Goal: Task Accomplishment & Management: Manage account settings

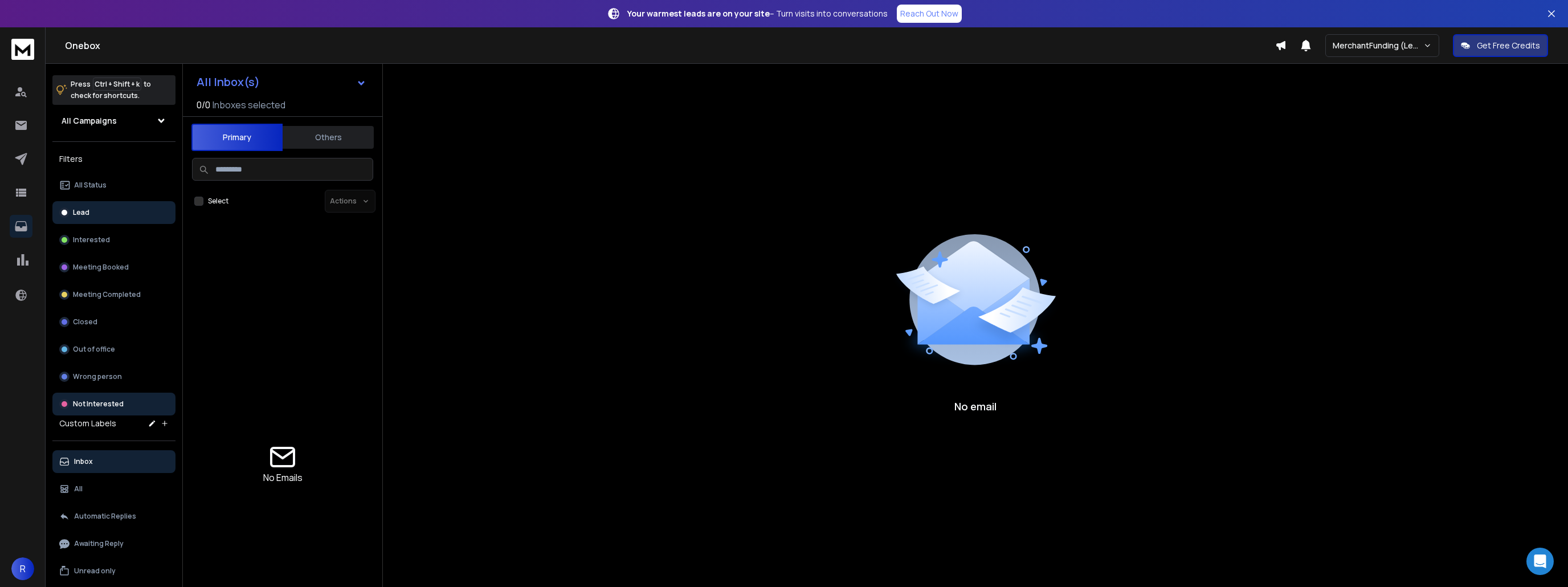
click at [125, 407] on button "Not Interested" at bounding box center [114, 404] width 123 height 23
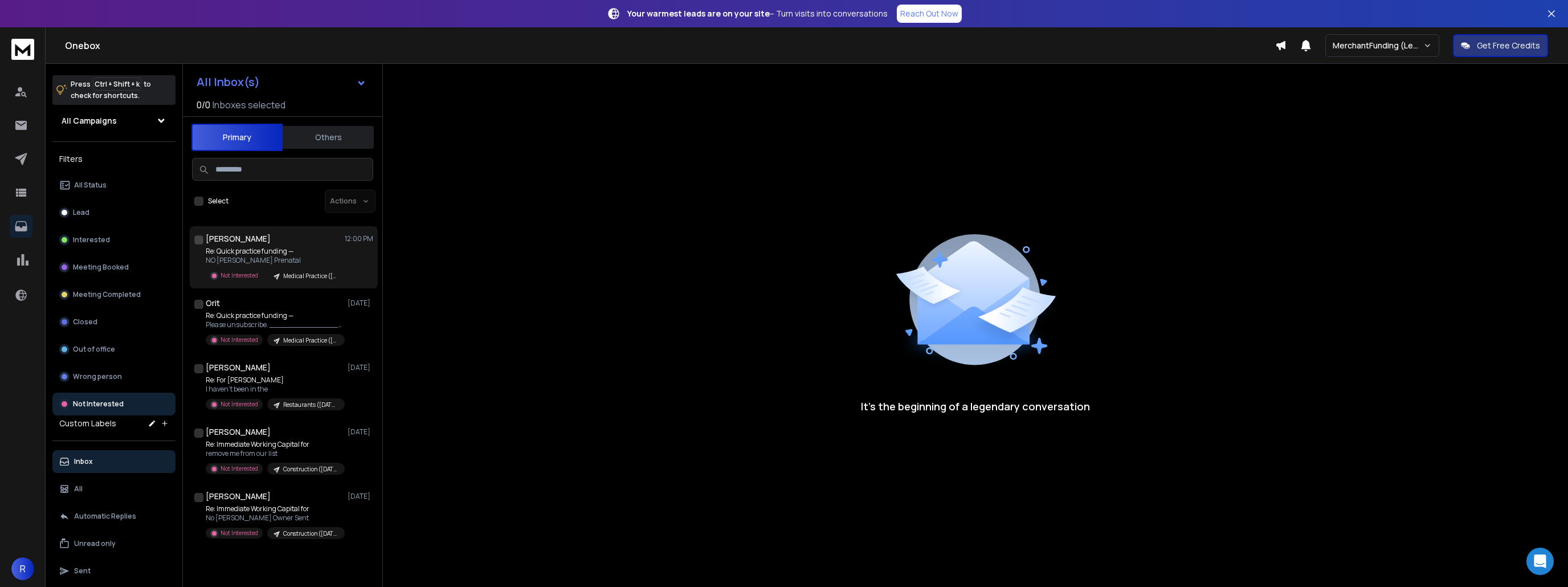
click at [261, 265] on div "Re: Quick practice funding — NO [PERSON_NAME] Prenatal Not Interested Medical P…" at bounding box center [275, 264] width 139 height 34
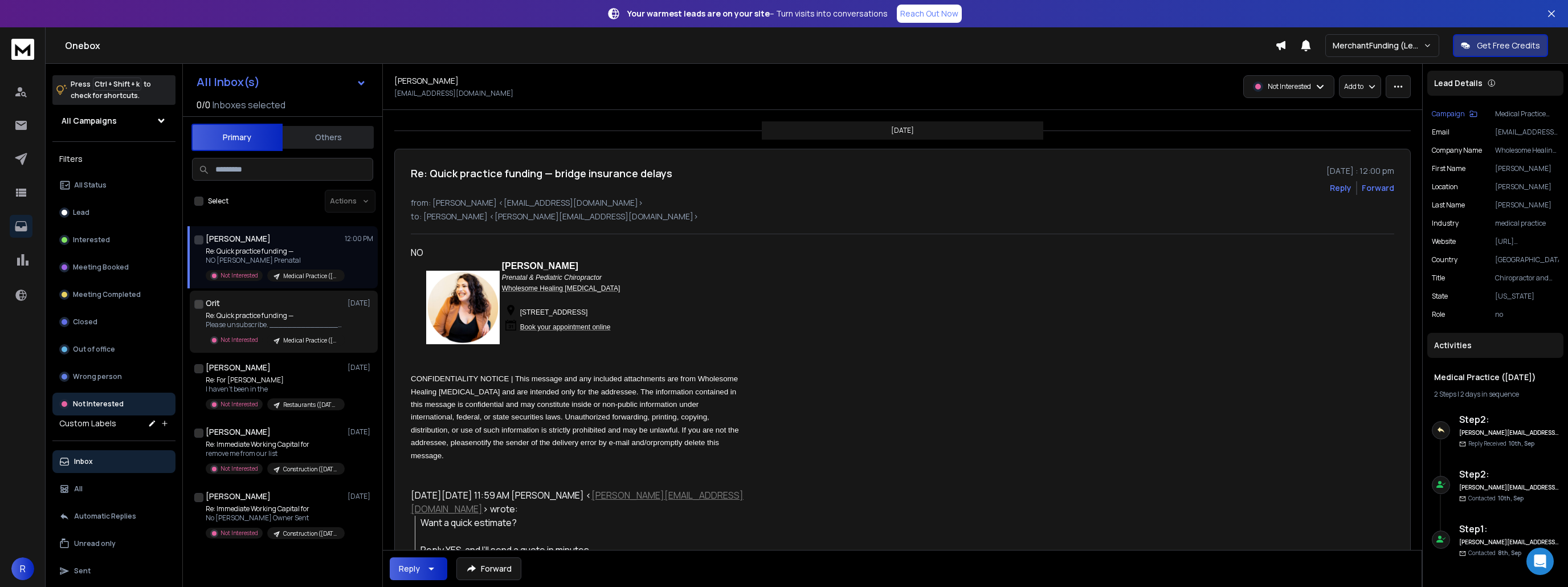
click at [241, 311] on p "Re: Quick practice funding —" at bounding box center [274, 315] width 137 height 9
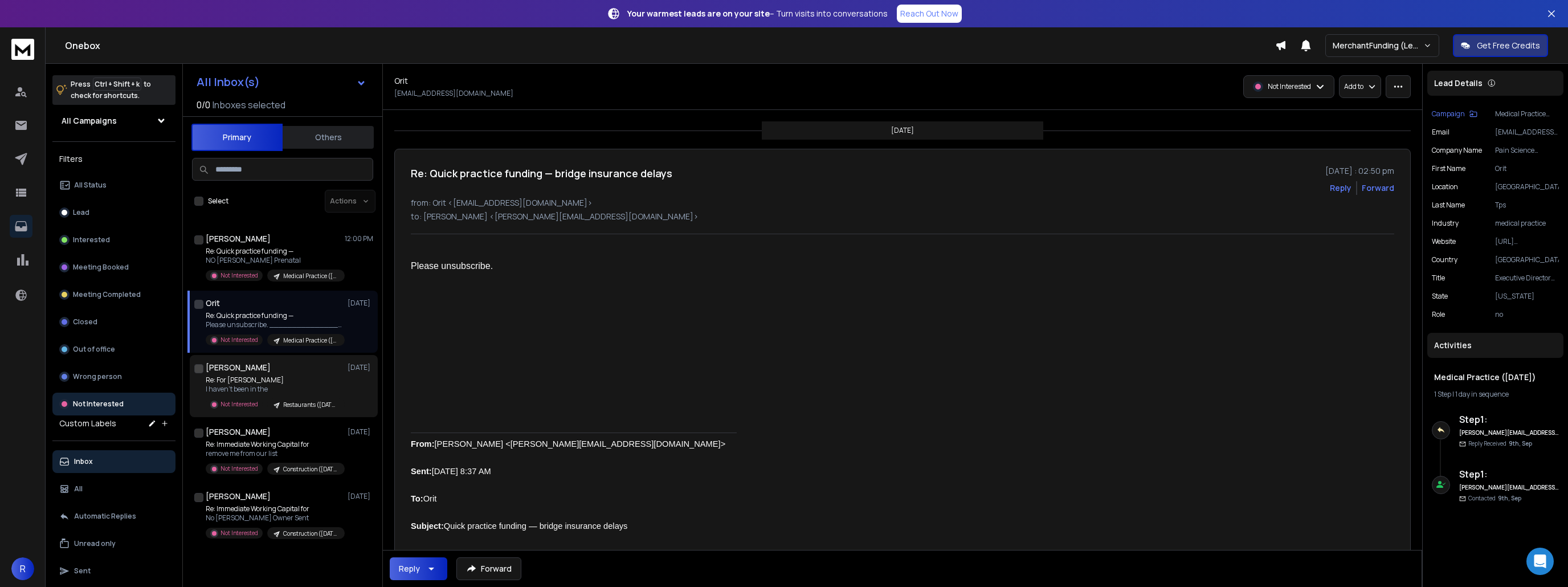
click at [262, 366] on div "[PERSON_NAME] [DATE]" at bounding box center [289, 367] width 168 height 11
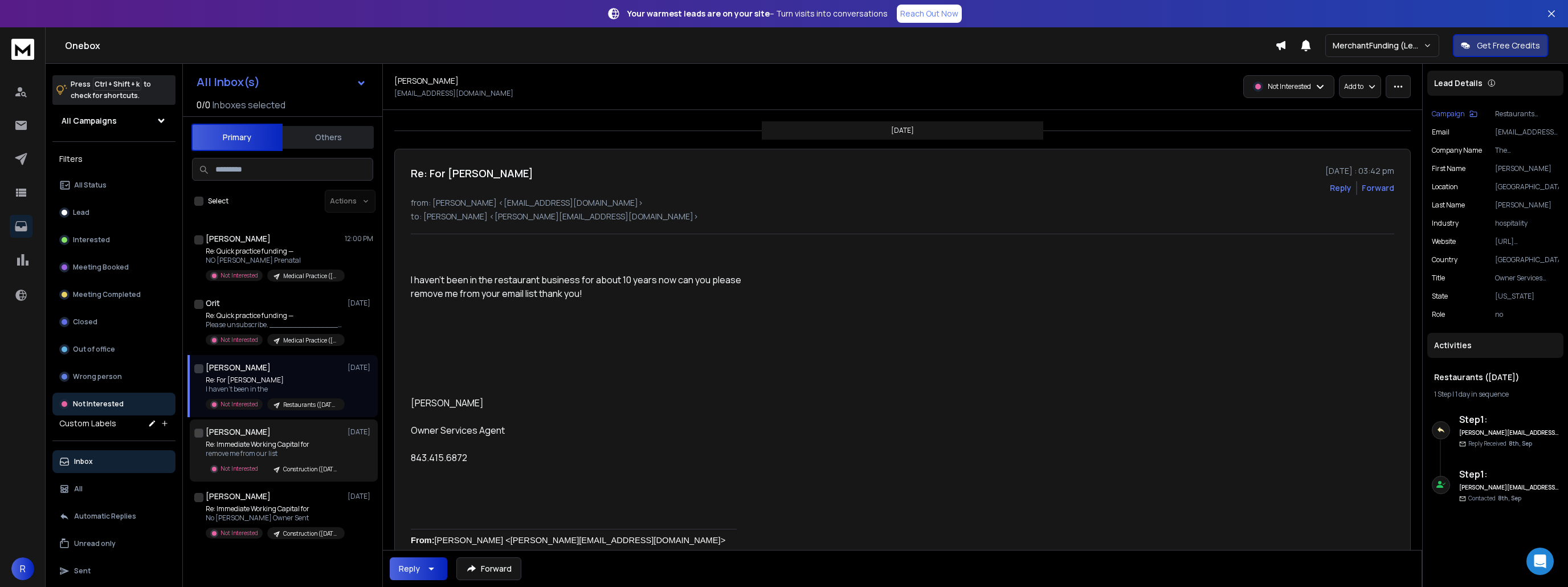
click at [266, 431] on div "[PERSON_NAME] [DATE]" at bounding box center [289, 431] width 168 height 11
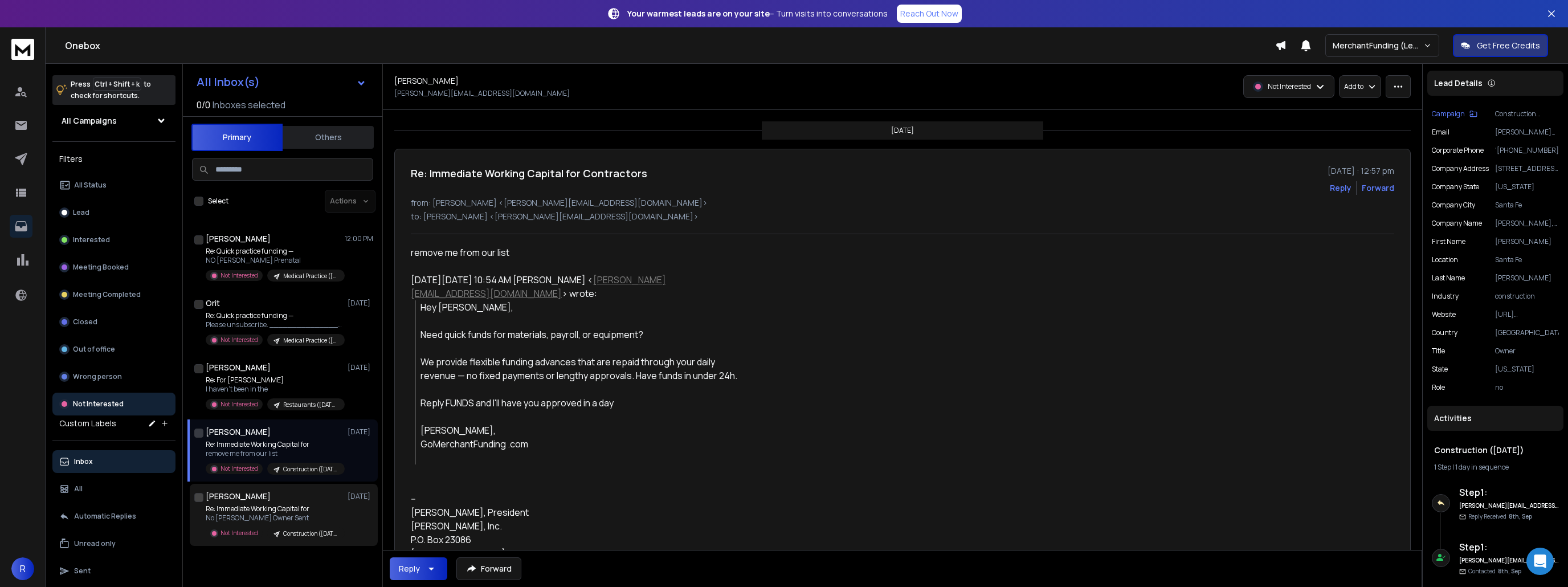
click at [281, 494] on div "[PERSON_NAME] [DATE]" at bounding box center [289, 496] width 168 height 11
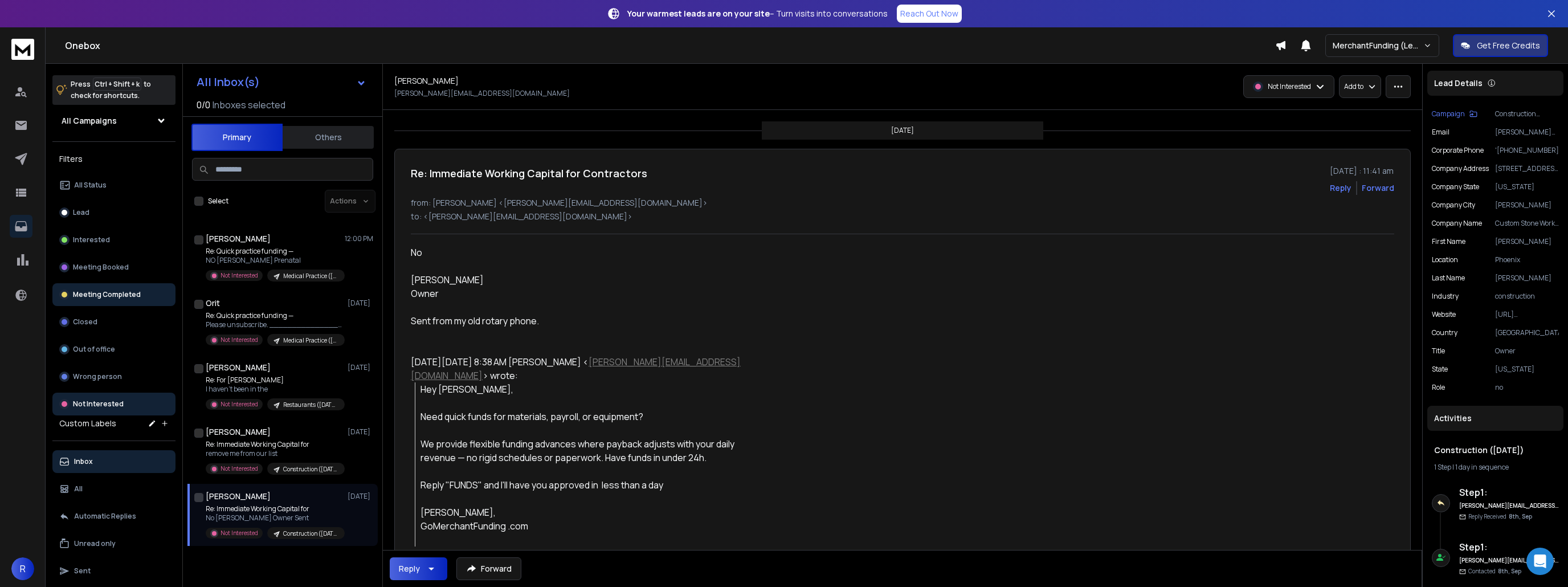
click at [105, 304] on button "Meeting Completed" at bounding box center [114, 295] width 123 height 23
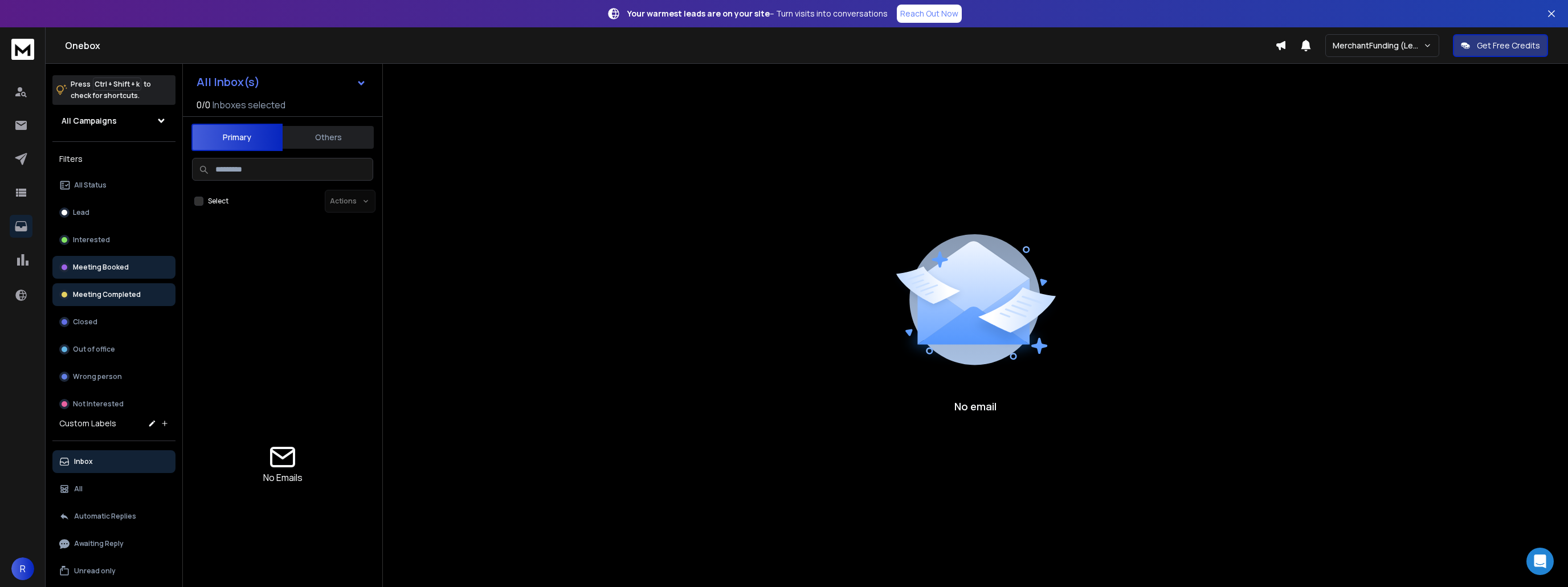
click at [112, 272] on div "Meeting Booked" at bounding box center [94, 267] width 70 height 10
click at [116, 235] on button "Interested" at bounding box center [114, 240] width 123 height 23
click at [85, 219] on button "Lead" at bounding box center [114, 213] width 123 height 23
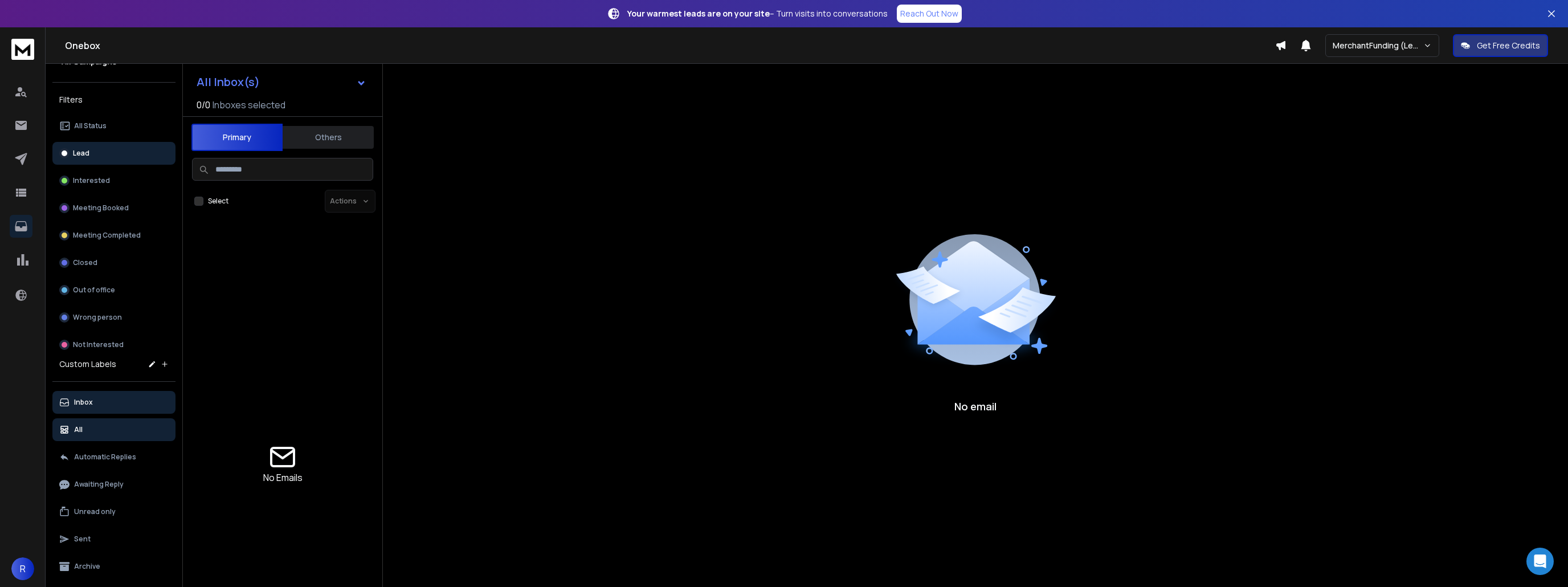
scroll to position [68, 0]
click at [86, 430] on button "All" at bounding box center [114, 430] width 123 height 23
click at [319, 139] on button "Others" at bounding box center [328, 137] width 91 height 25
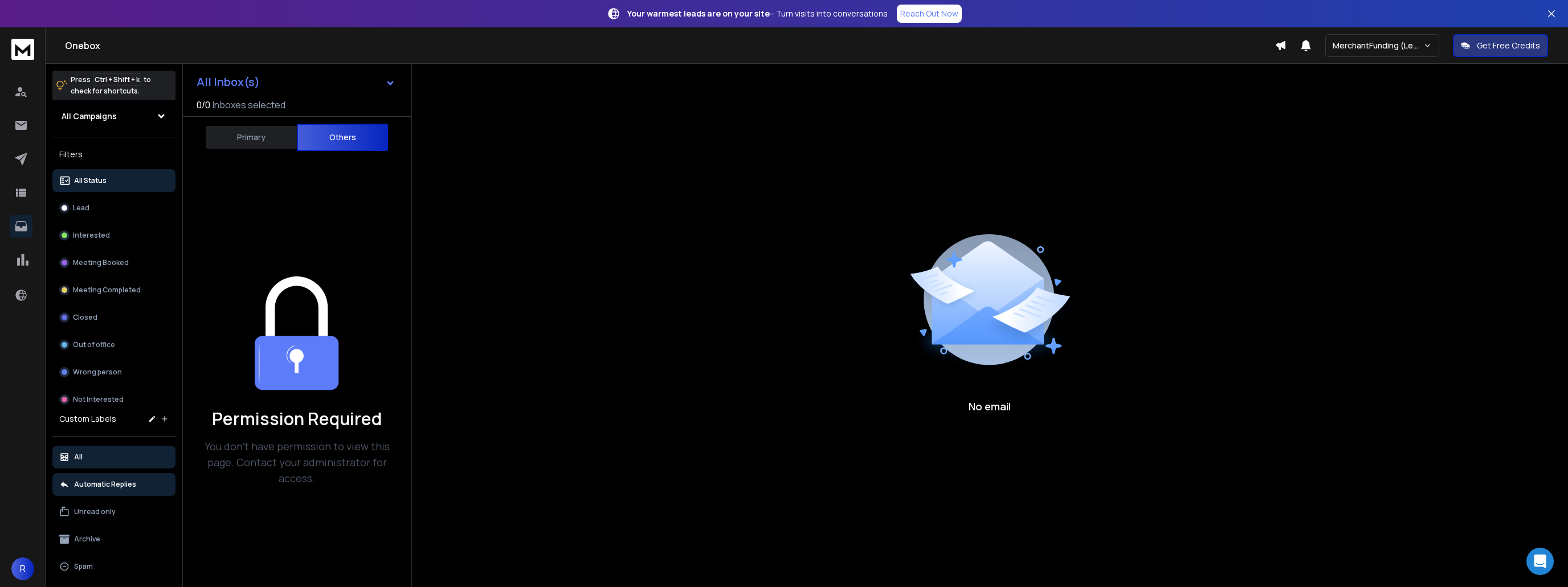
click at [107, 480] on p "Automatic Replies" at bounding box center [105, 484] width 62 height 9
click at [89, 507] on p "Unread only" at bounding box center [95, 511] width 42 height 9
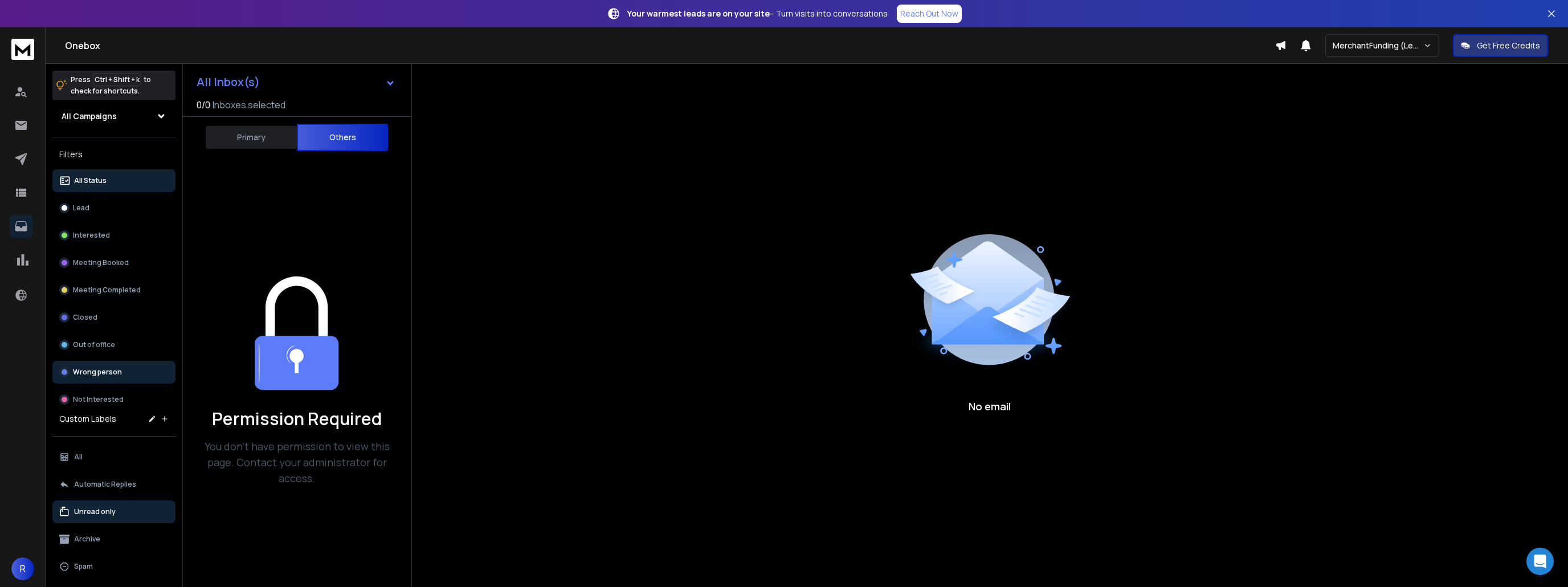
click at [103, 368] on p "Wrong person" at bounding box center [97, 372] width 49 height 9
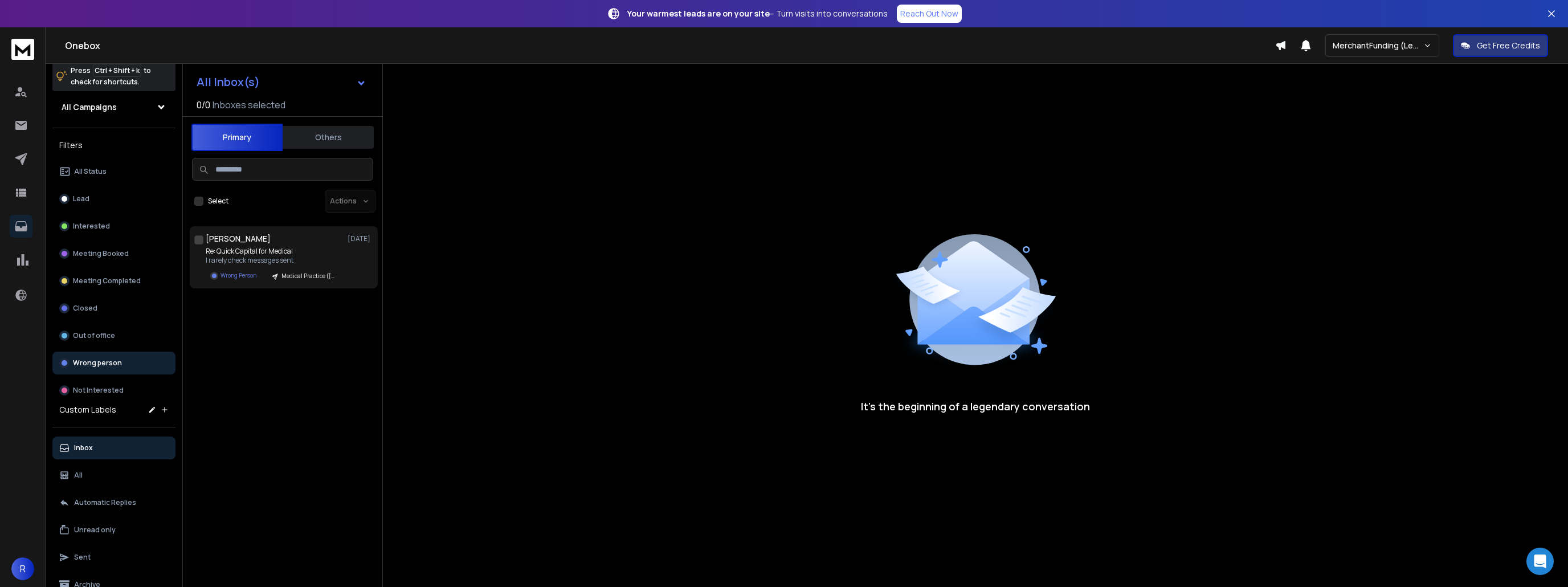
click at [245, 248] on p "Re: Quick Capital for Medical" at bounding box center [274, 251] width 137 height 9
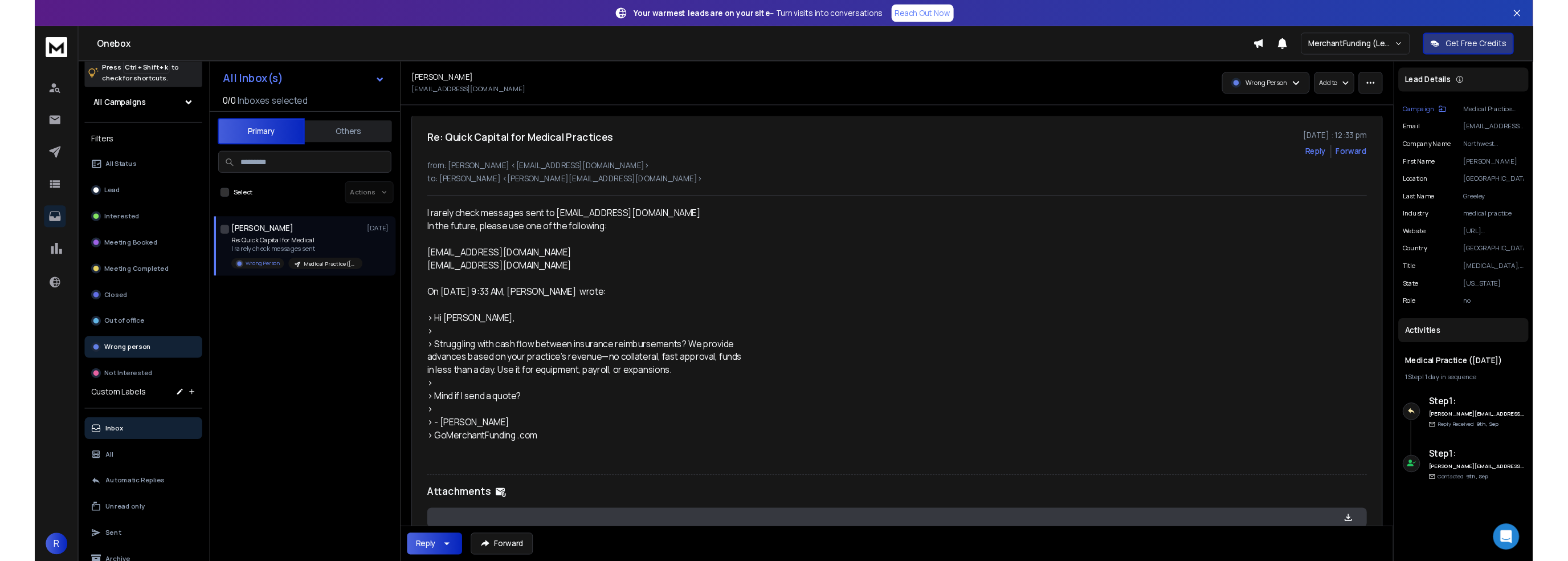
scroll to position [0, 0]
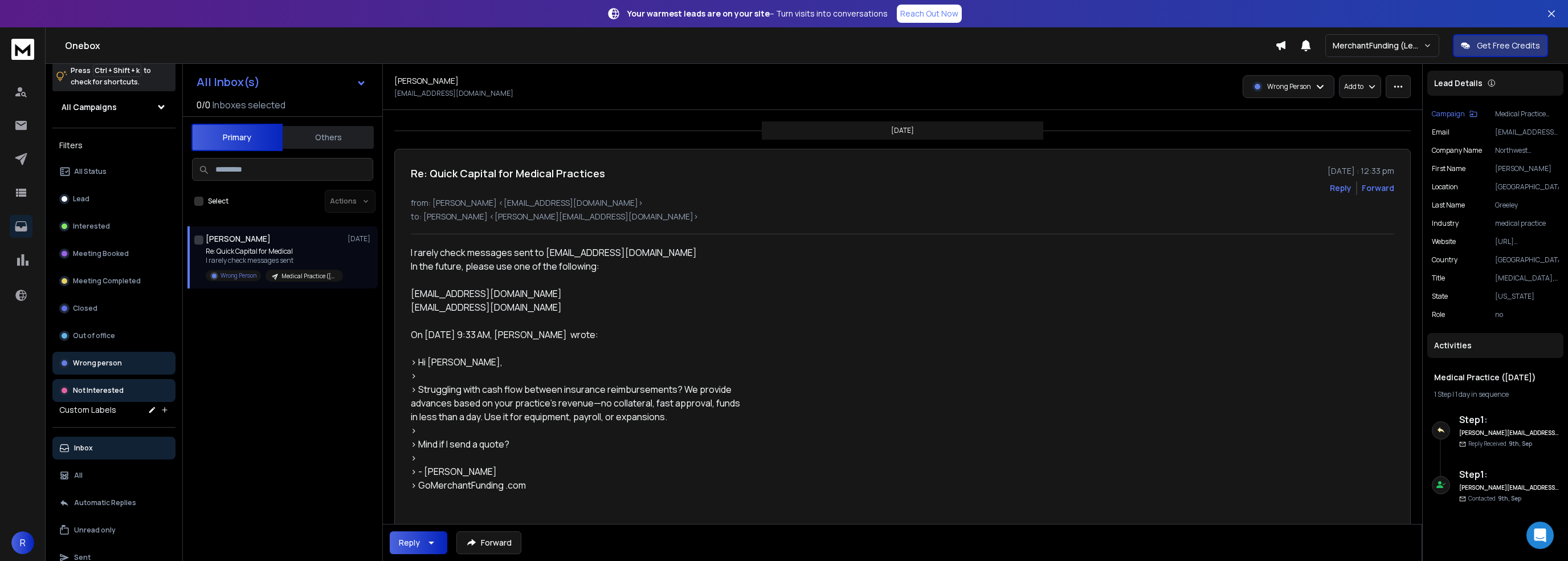
click at [105, 393] on p "Not Interested" at bounding box center [98, 390] width 51 height 9
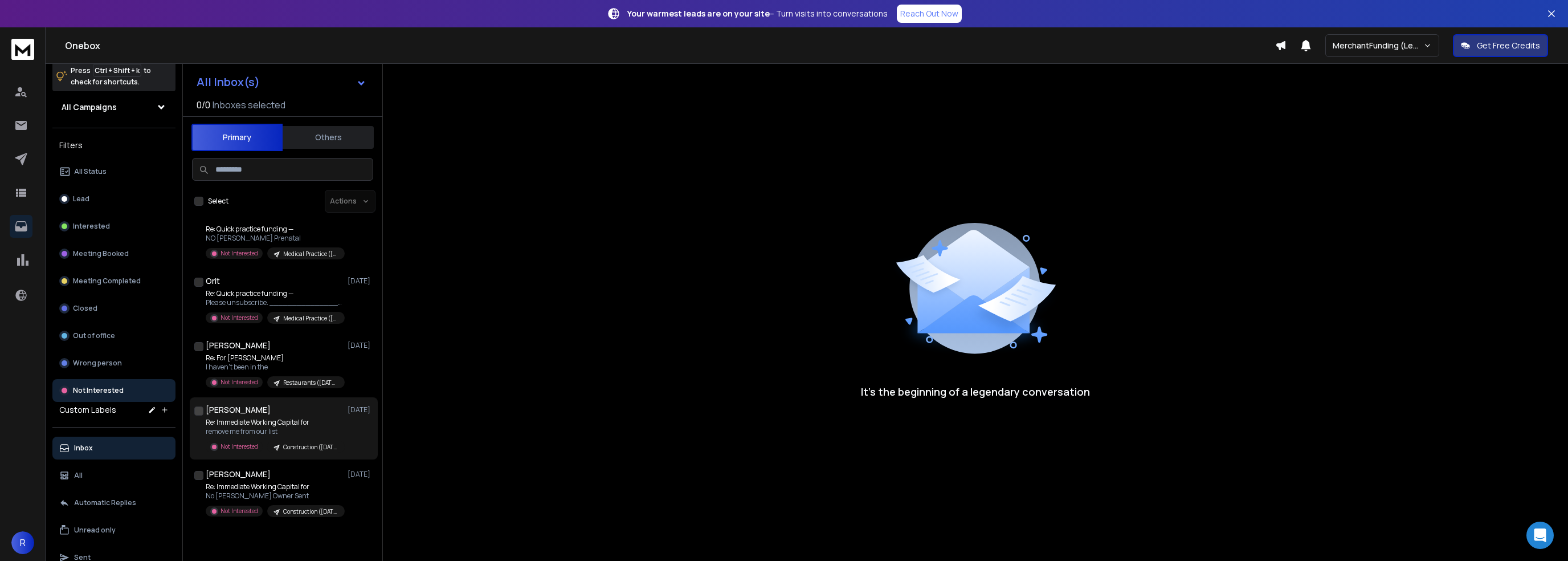
scroll to position [27, 0]
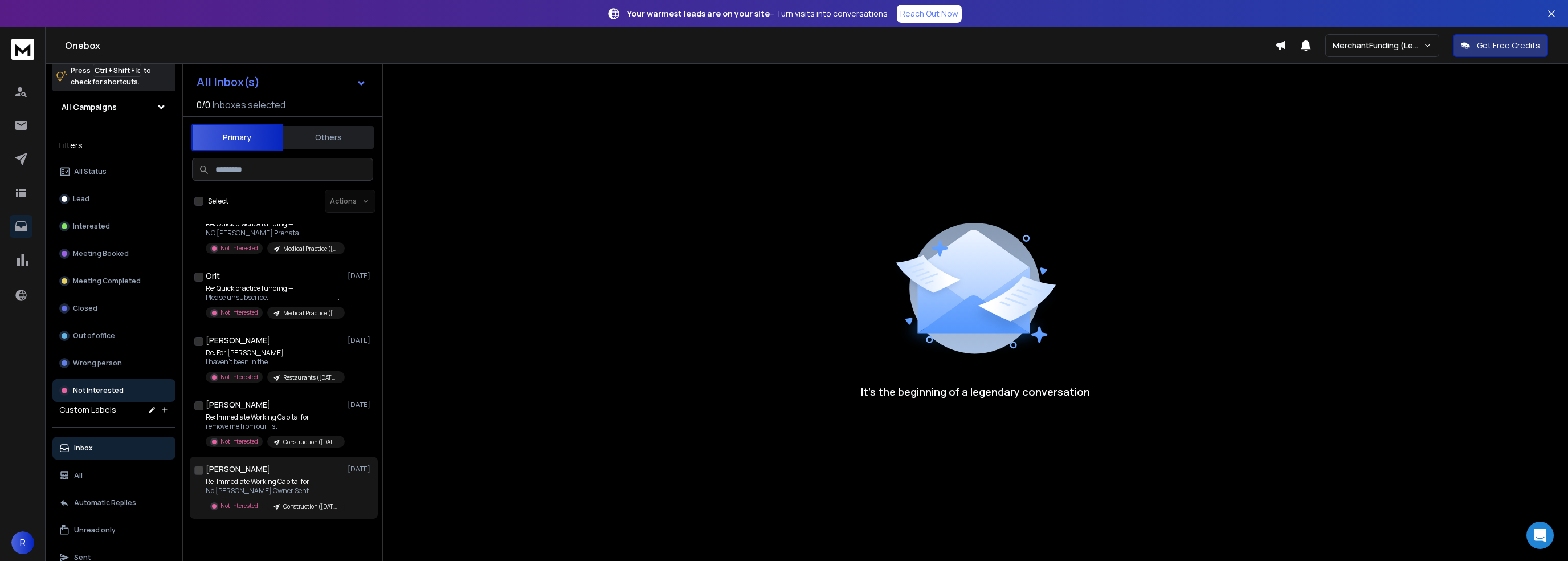
click at [248, 479] on p "Re: Immediate Working Capital for" at bounding box center [274, 481] width 137 height 9
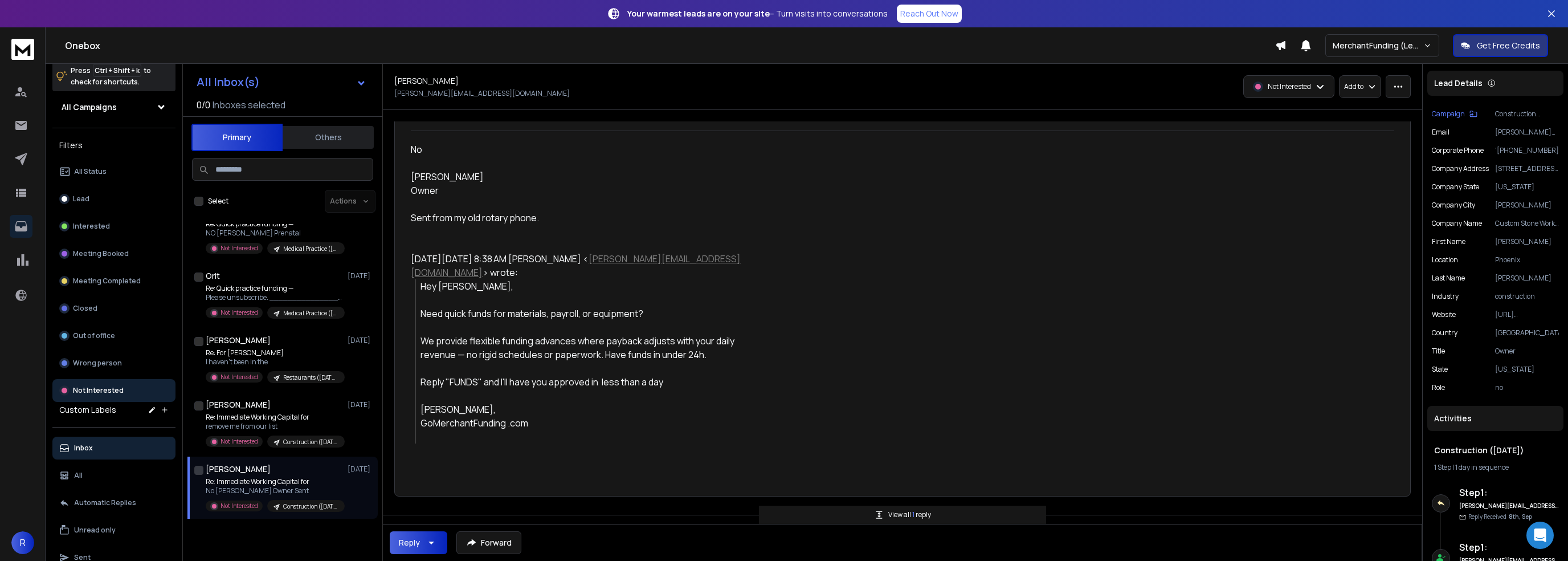
scroll to position [129, 0]
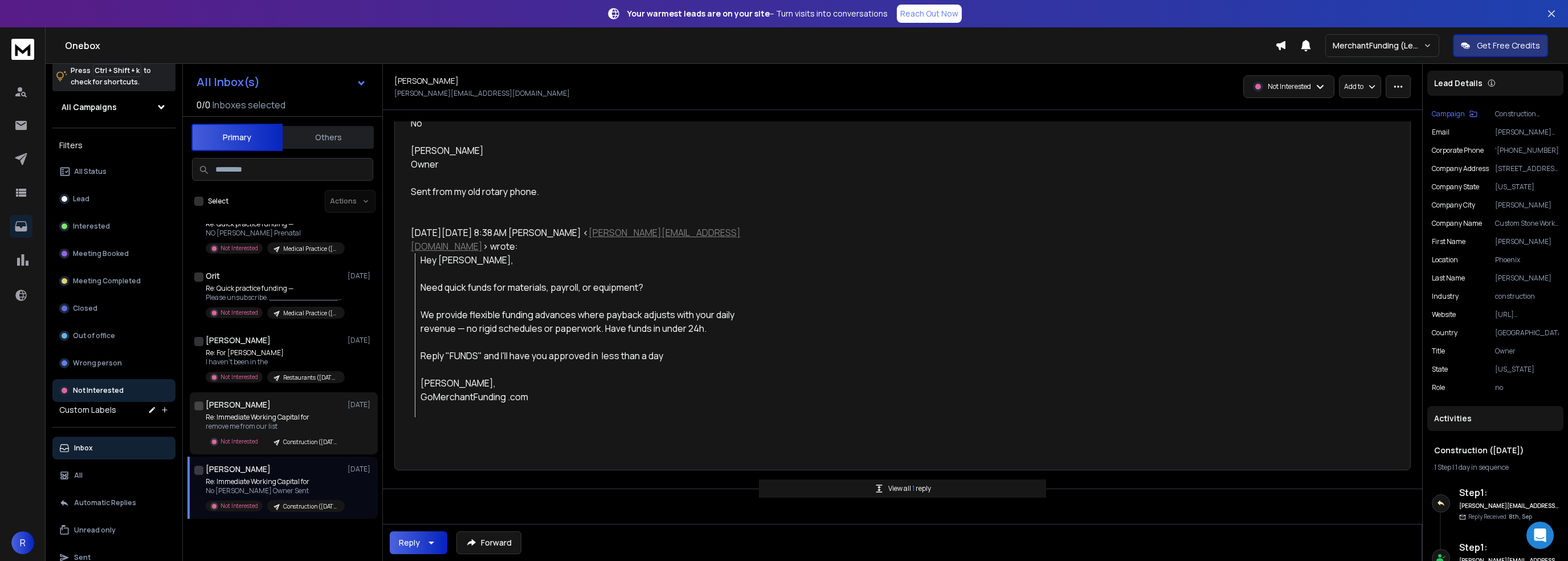
click at [295, 413] on p "Re: Immediate Working Capital for" at bounding box center [274, 417] width 137 height 9
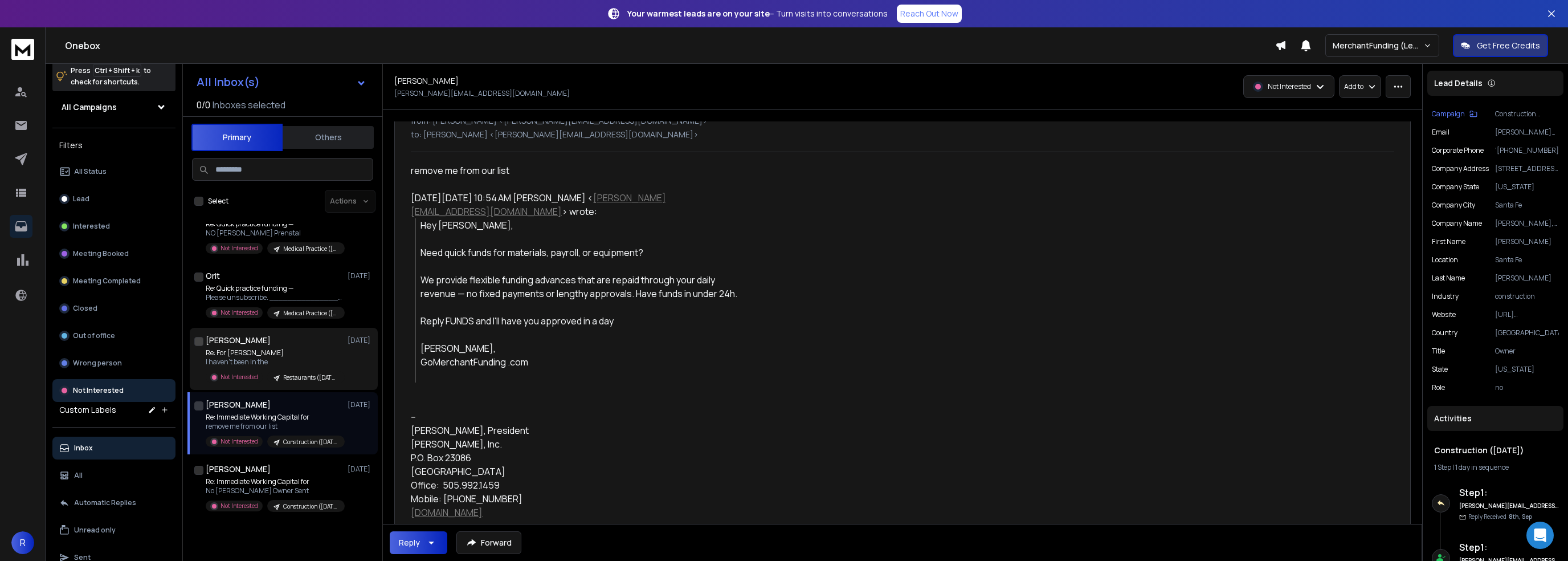
scroll to position [72, 0]
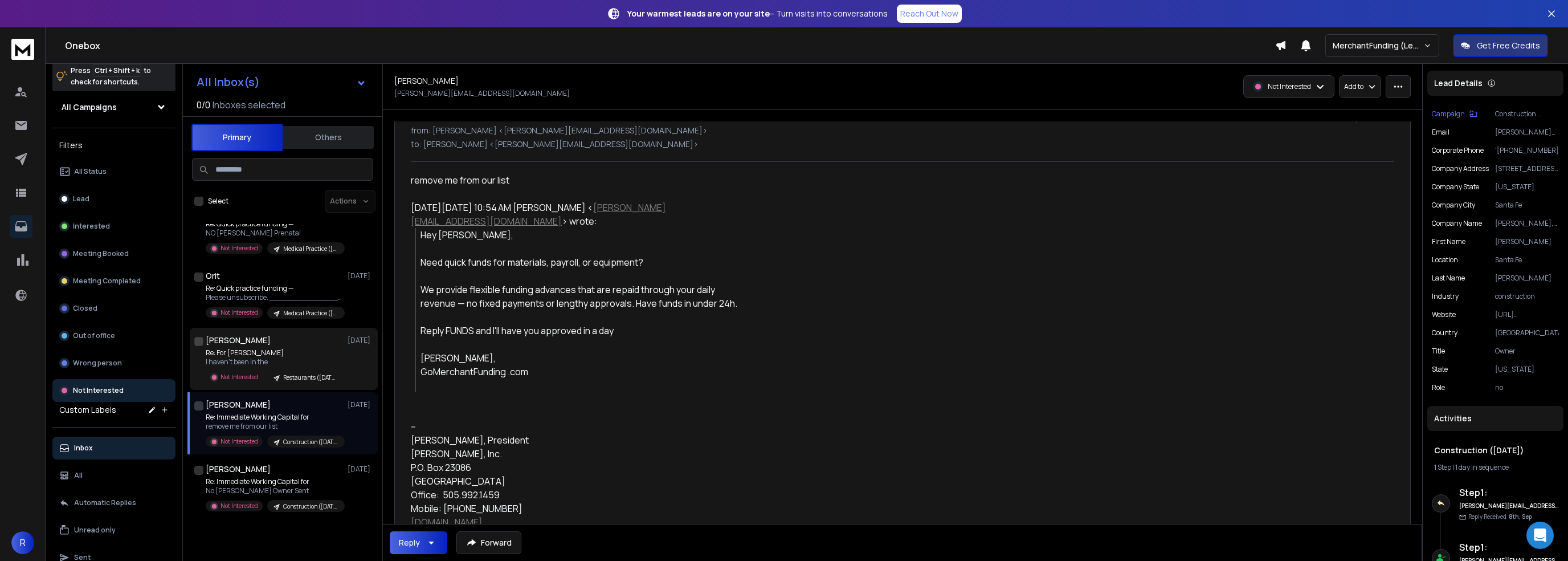
click at [275, 360] on p "I haven’t been in the" at bounding box center [274, 361] width 137 height 9
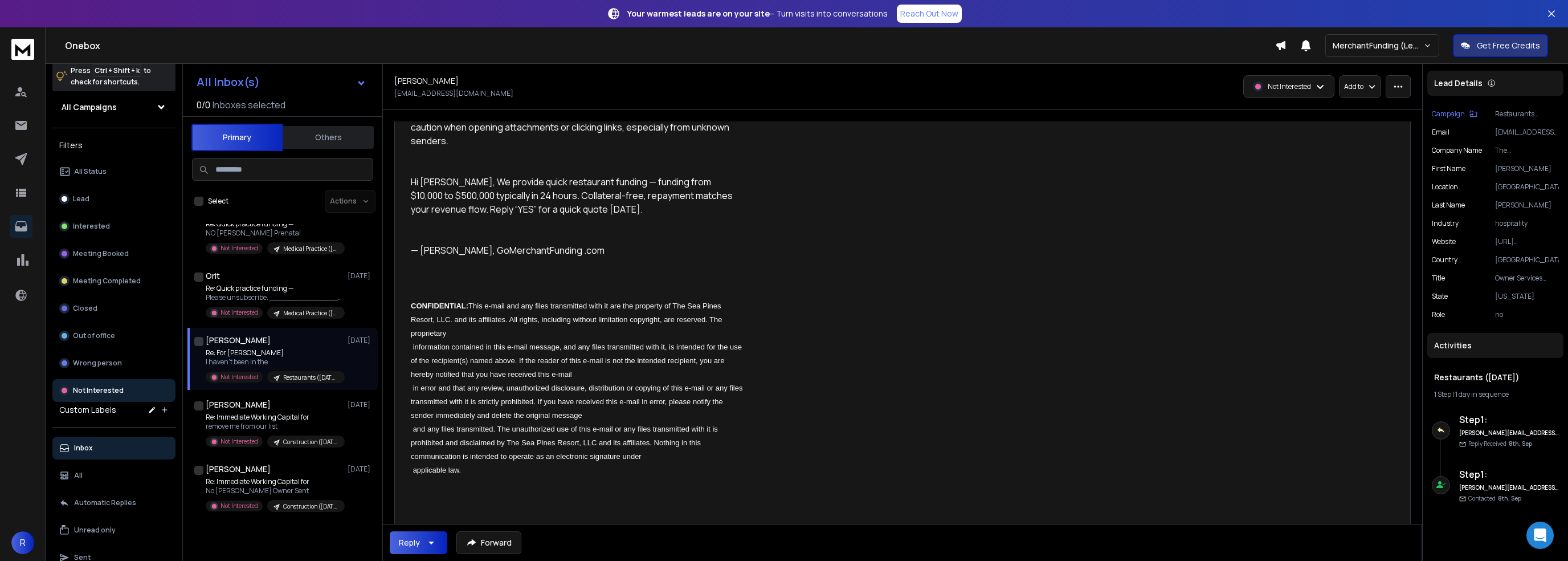
scroll to position [604, 0]
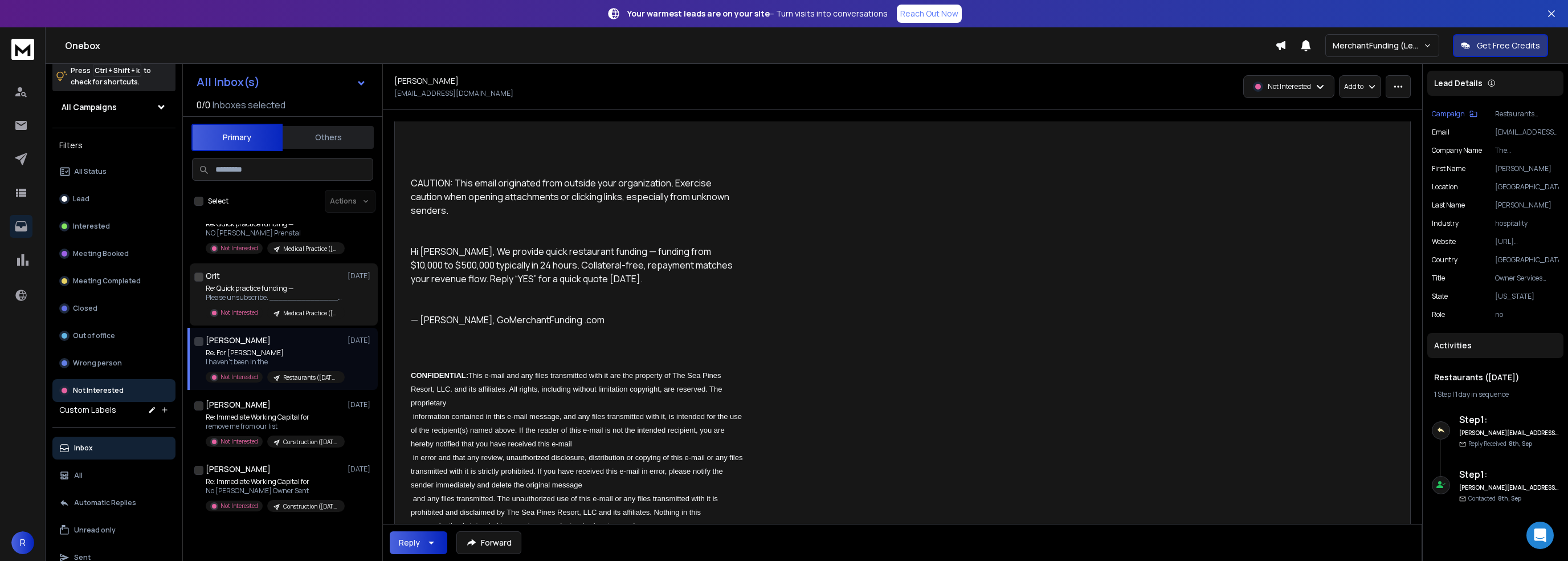
click at [248, 301] on p "Please unsubscribe. ________________________________ From: [PERSON_NAME]" at bounding box center [274, 297] width 137 height 9
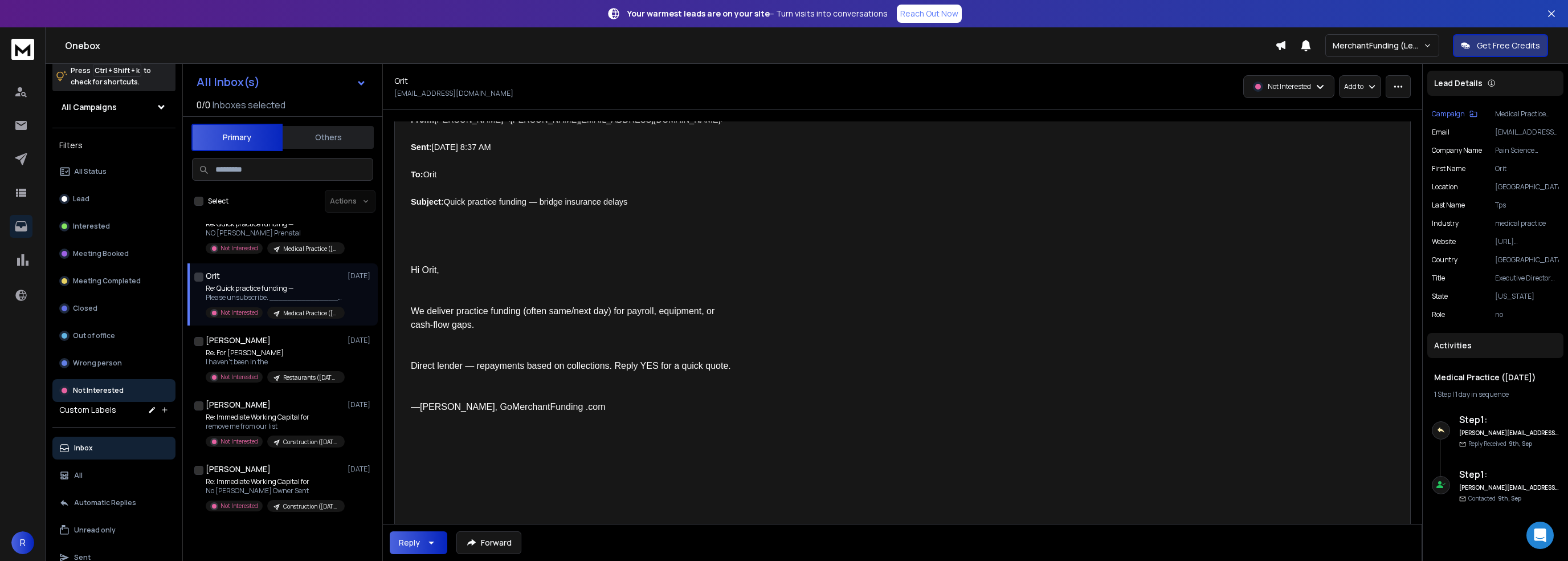
scroll to position [318, 0]
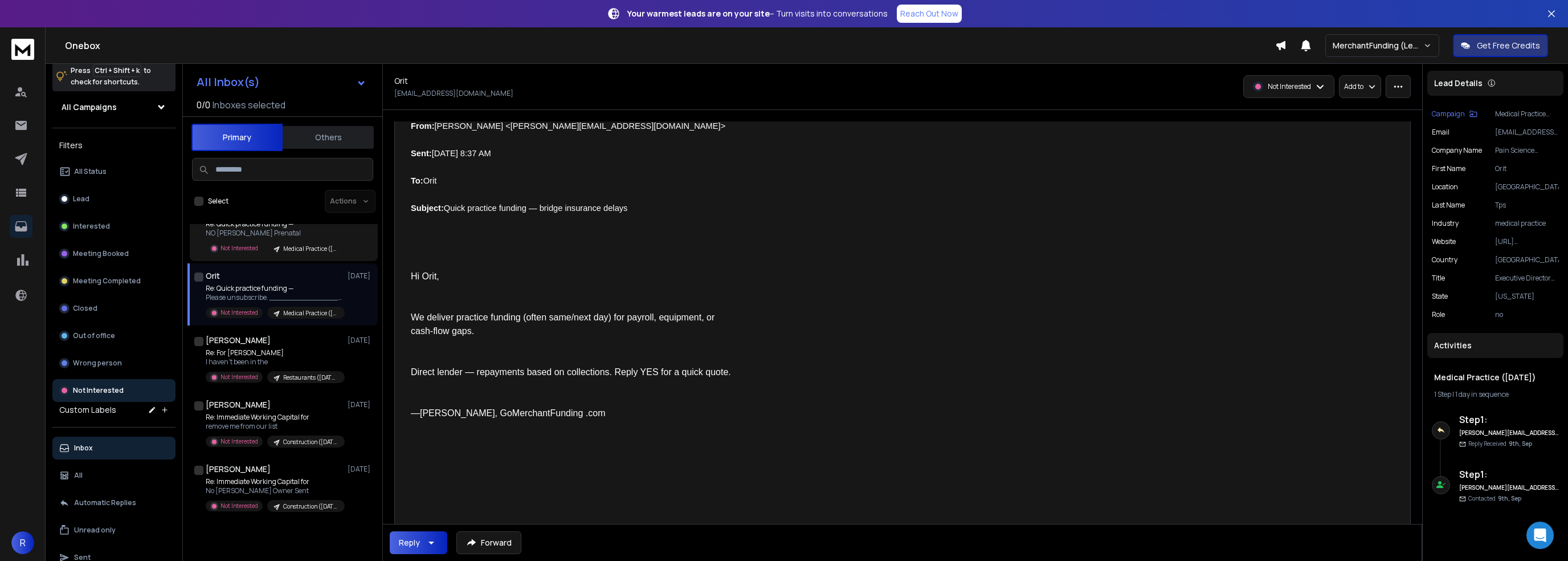
click at [260, 238] on div "Re: Quick practice funding — NO [PERSON_NAME] Prenatal Not Interested Medical P…" at bounding box center [275, 236] width 139 height 35
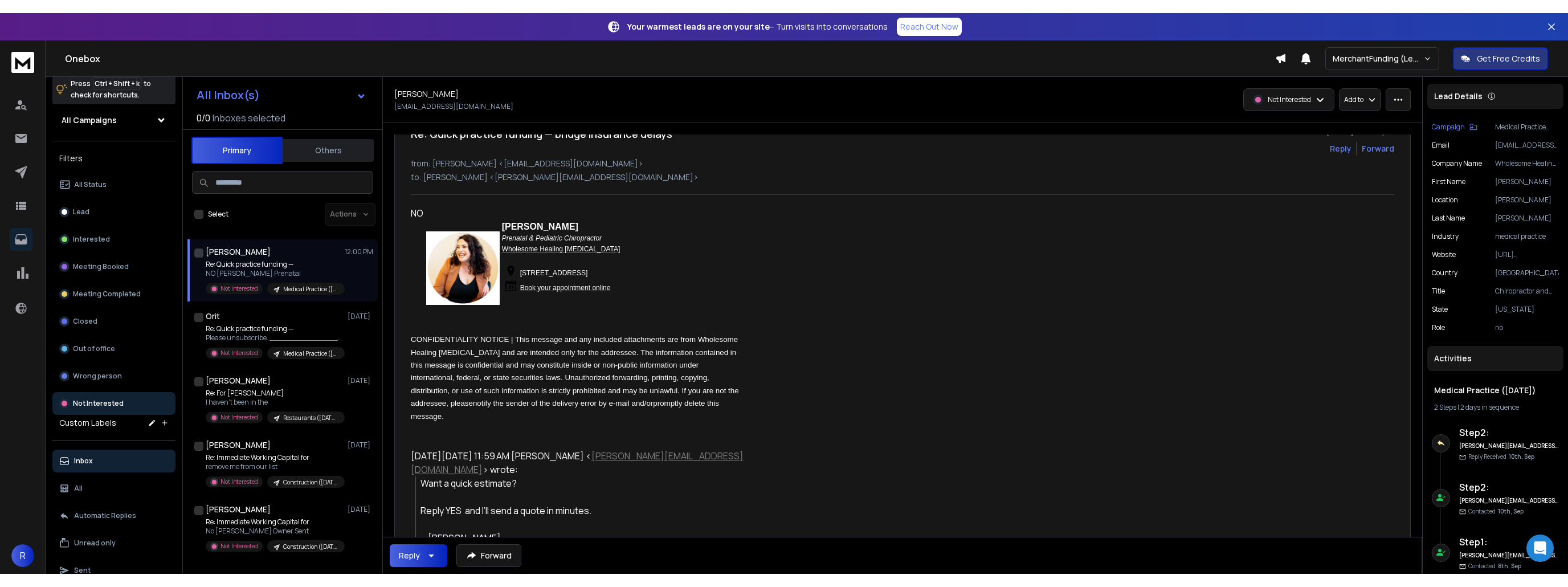
scroll to position [45, 0]
